Goal: Communication & Community: Answer question/provide support

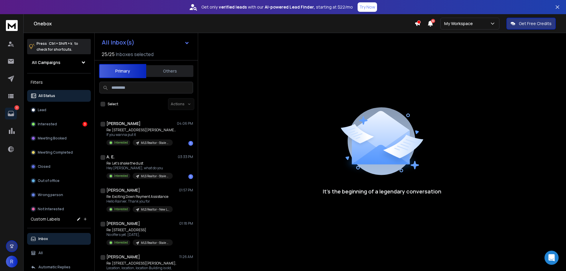
drag, startPoint x: 39, startPoint y: 122, endPoint x: 59, endPoint y: 127, distance: 21.0
click at [39, 122] on p "Interested" at bounding box center [47, 124] width 19 height 5
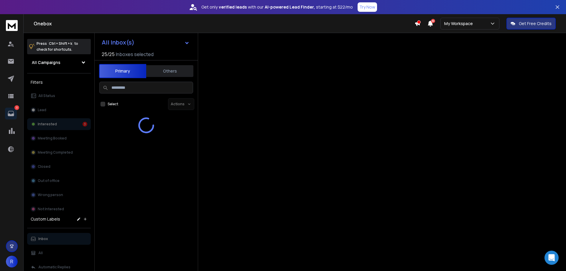
click at [54, 96] on div "All Status Lead Interested 3 Meeting Booked Meeting Completed Closed Out of off…" at bounding box center [59, 152] width 64 height 125
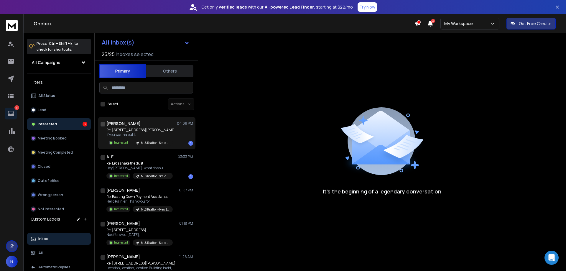
click at [140, 132] on p "If you wanna put it" at bounding box center [141, 134] width 71 height 5
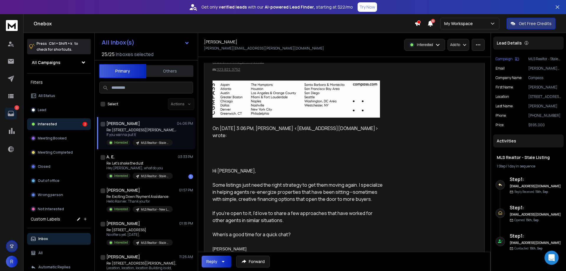
scroll to position [147, 0]
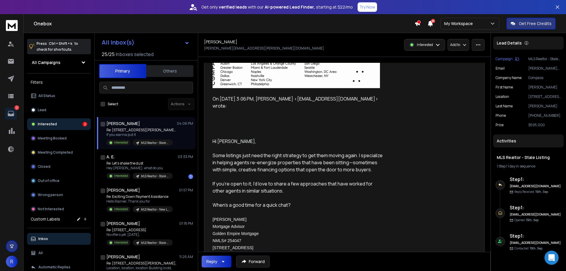
click at [222, 263] on icon "button" at bounding box center [222, 261] width 7 height 7
click at [221, 247] on p "Reply All" at bounding box center [219, 246] width 16 height 6
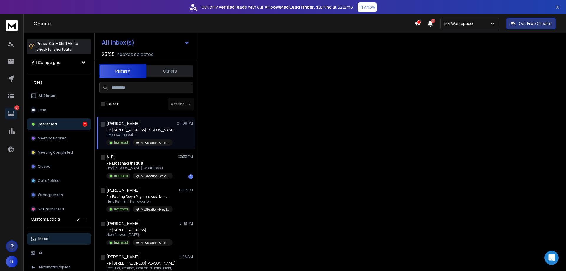
scroll to position [0, 0]
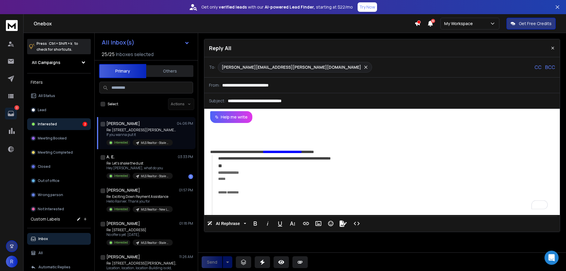
click at [535, 65] on p "CC" at bounding box center [537, 67] width 7 height 7
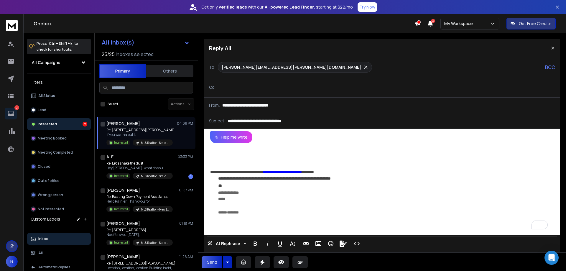
click at [259, 88] on input at bounding box center [238, 87] width 41 height 11
type input "**********"
drag, startPoint x: 229, startPoint y: 153, endPoint x: 229, endPoint y: 160, distance: 7.1
click at [229, 153] on div "**********" at bounding box center [381, 189] width 355 height 92
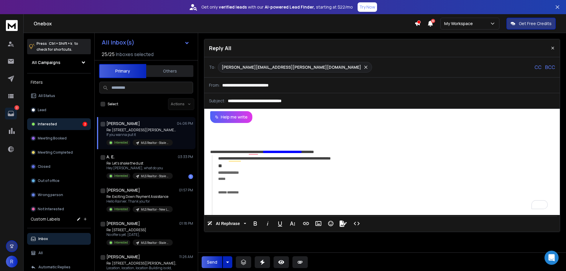
click at [218, 134] on div "To enrich screen reader interactions, please activate Accessibility in Grammarl…" at bounding box center [381, 132] width 343 height 6
click at [242, 264] on icon at bounding box center [243, 262] width 6 height 6
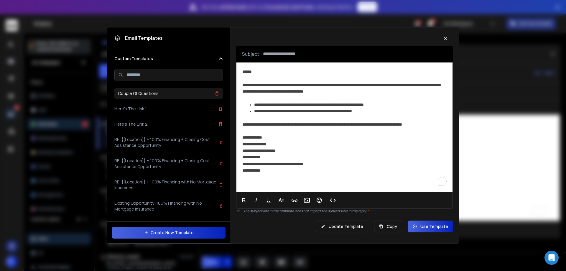
click at [137, 95] on h3 "Couple Of Questions" at bounding box center [138, 93] width 41 height 6
click at [418, 226] on button "Use Template" at bounding box center [430, 226] width 45 height 12
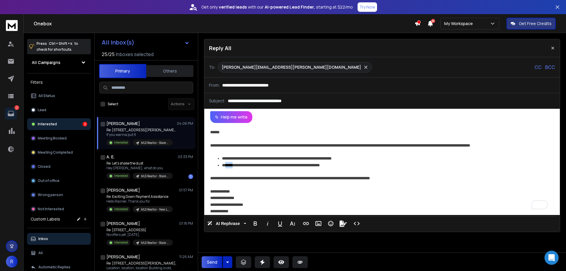
drag, startPoint x: 237, startPoint y: 165, endPoint x: 227, endPoint y: 166, distance: 9.8
click at [227, 166] on li "**********" at bounding box center [384, 165] width 325 height 6
click at [216, 262] on button "Send" at bounding box center [211, 262] width 21 height 12
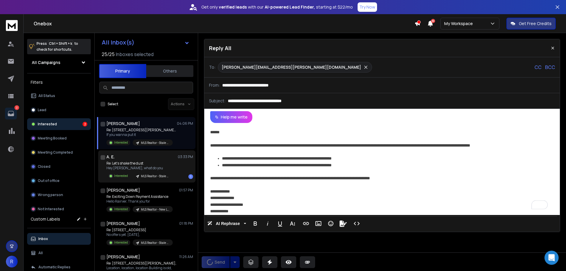
click at [127, 165] on p "Re: Let’s shake the dust" at bounding box center [139, 163] width 66 height 5
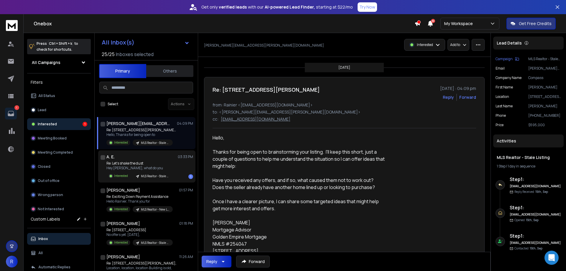
click at [131, 166] on p "Hey [PERSON_NAME], what do you" at bounding box center [139, 168] width 66 height 5
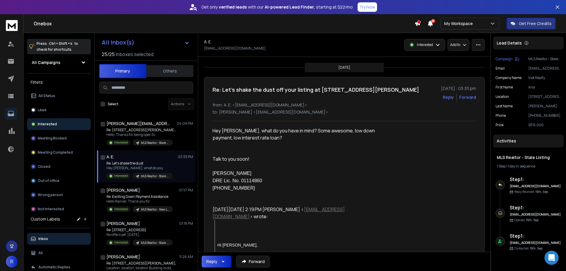
click at [223, 263] on icon "button" at bounding box center [222, 261] width 7 height 7
click at [220, 249] on p "Reply All" at bounding box center [216, 246] width 26 height 8
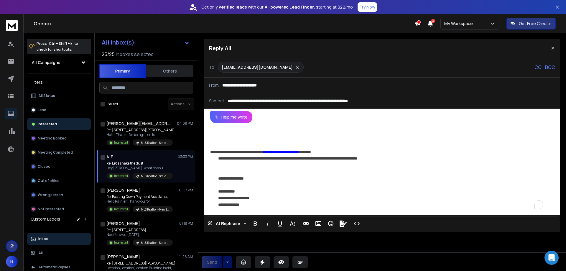
click at [222, 135] on div "To enrich screen reader interactions, please activate Accessibility in Grammarl…" at bounding box center [381, 138] width 343 height 6
click at [221, 131] on div "To enrich screen reader interactions, please activate Accessibility in Grammarl…" at bounding box center [381, 132] width 343 height 6
click at [534, 67] on p "CC" at bounding box center [537, 67] width 7 height 7
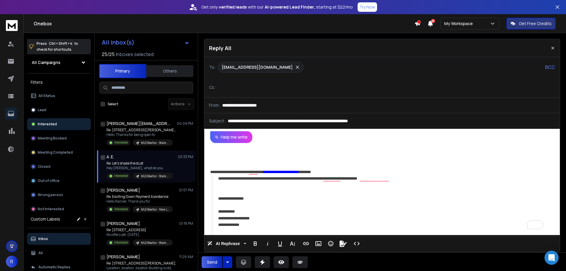
click at [246, 86] on input at bounding box center [238, 87] width 41 height 11
type input "**********"
click at [222, 158] on div "**********" at bounding box center [381, 189] width 355 height 92
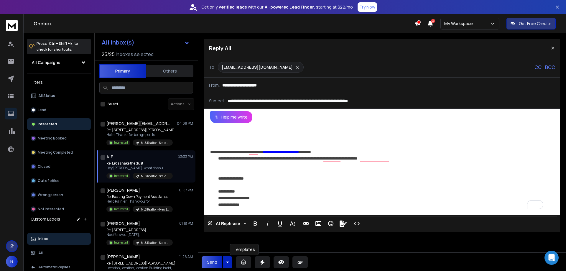
click at [246, 263] on icon at bounding box center [243, 262] width 6 height 6
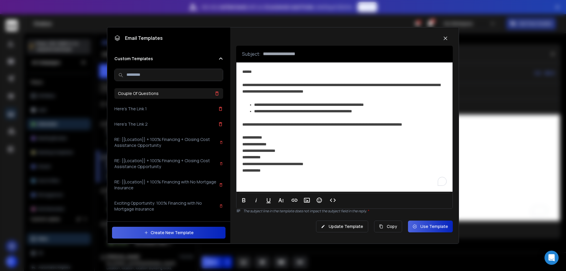
drag, startPoint x: 145, startPoint y: 93, endPoint x: 156, endPoint y: 96, distance: 12.1
click at [145, 93] on h3 "Couple Of Questions" at bounding box center [138, 93] width 41 height 6
drag, startPoint x: 268, startPoint y: 110, endPoint x: 259, endPoint y: 111, distance: 9.4
click at [259, 111] on li "**********" at bounding box center [350, 111] width 192 height 6
click at [421, 225] on button "Use Template" at bounding box center [430, 226] width 45 height 12
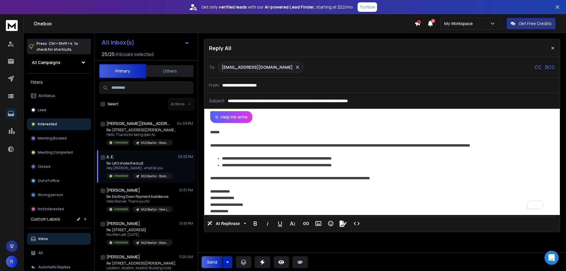
click at [214, 261] on button "Send" at bounding box center [211, 262] width 21 height 12
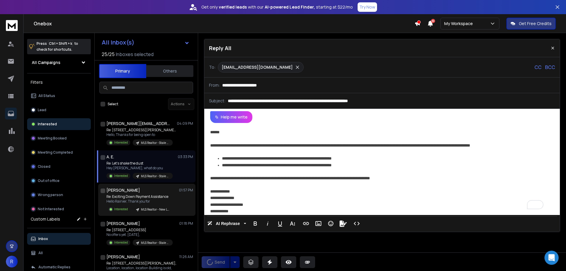
click at [139, 196] on p "Re: Exciting Down Payment Assistance" at bounding box center [139, 196] width 66 height 5
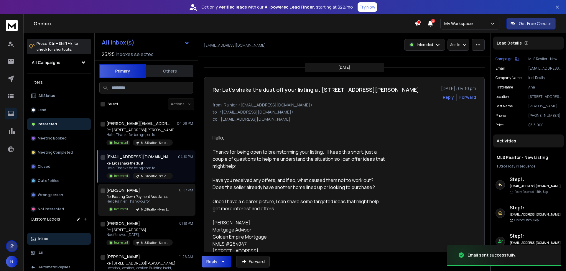
click at [147, 194] on div "[PERSON_NAME][GEOGRAPHIC_DATA] 01:57 PM Re: Exciting Down Payment Assistance He…" at bounding box center [149, 199] width 87 height 25
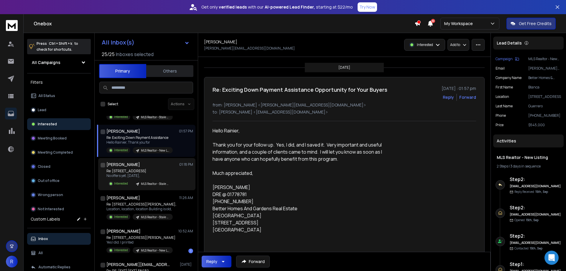
scroll to position [88, 0]
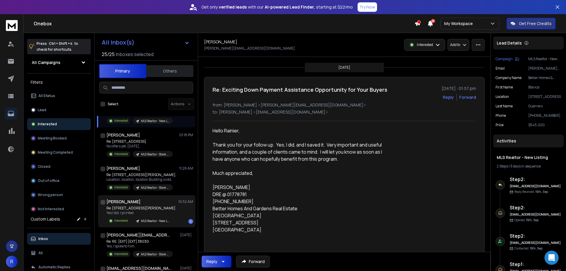
click at [155, 206] on p "Re: [STREET_ADDRESS][PERSON_NAME]" at bounding box center [140, 208] width 69 height 5
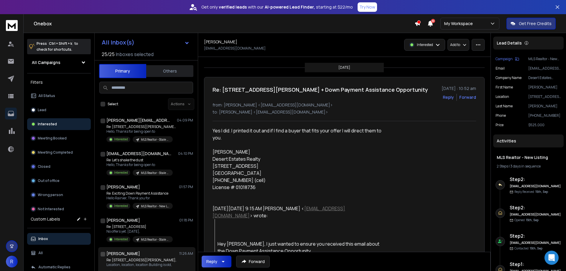
scroll to position [0, 0]
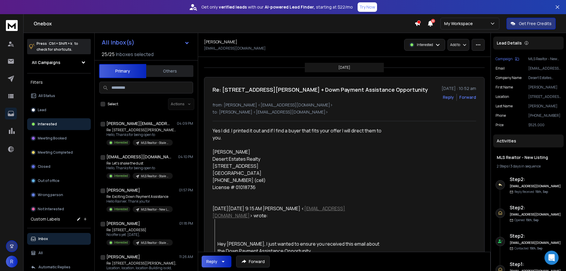
click at [314, 26] on h1 "Onebox" at bounding box center [224, 23] width 381 height 7
